Goal: Task Accomplishment & Management: Manage account settings

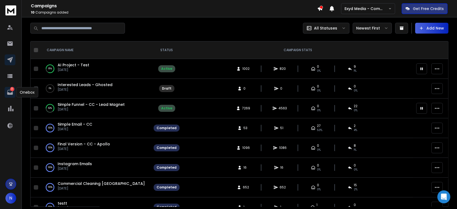
click at [8, 93] on icon at bounding box center [10, 92] width 6 height 5
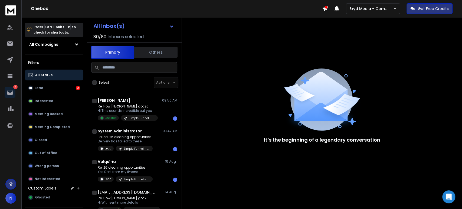
click at [126, 93] on div "Select Actions Jacqueline McNicoll 09:50 AM Re: How Jani-King got 26 Hi This so…" at bounding box center [134, 154] width 95 height 188
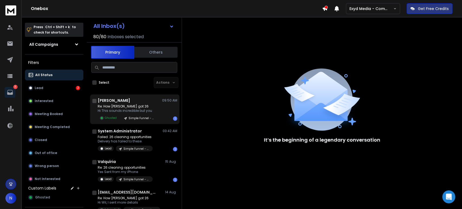
click at [127, 100] on h1 "Jacqueline McNicoll" at bounding box center [114, 100] width 32 height 5
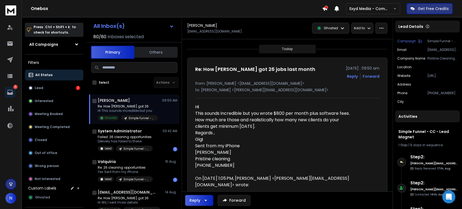
click at [378, 30] on button "button" at bounding box center [381, 28] width 12 height 11
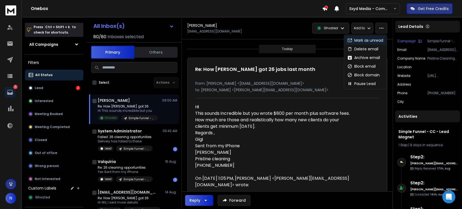
click at [365, 42] on div "Mark as unread" at bounding box center [365, 40] width 36 height 5
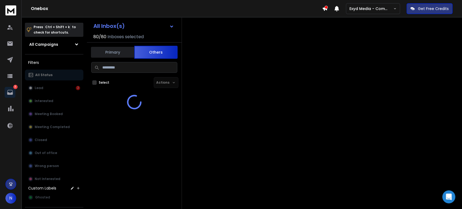
click at [155, 54] on button "Others" at bounding box center [155, 52] width 43 height 13
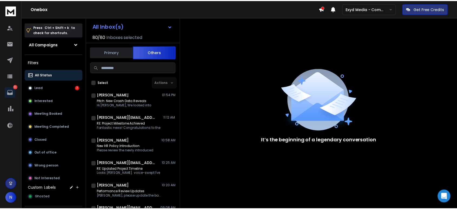
scroll to position [74, 0]
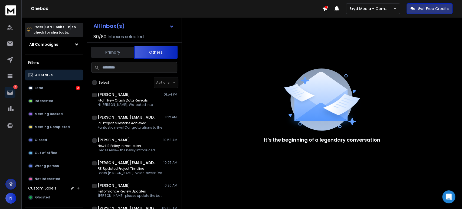
click at [116, 55] on button "Primary" at bounding box center [112, 52] width 43 height 12
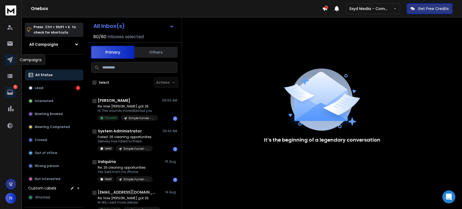
click at [14, 59] on link at bounding box center [10, 59] width 11 height 11
